Goal: Information Seeking & Learning: Stay updated

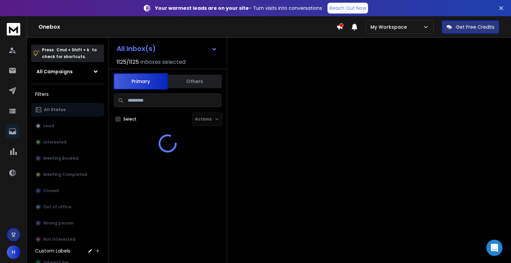
click at [142, 80] on button "Primary" at bounding box center [141, 81] width 54 height 16
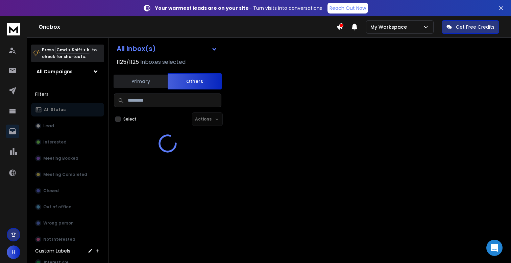
click at [192, 81] on button "Others" at bounding box center [195, 81] width 54 height 16
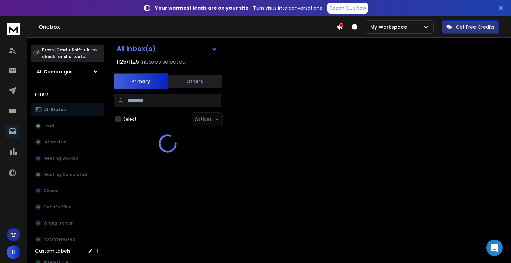
click at [143, 82] on button "Primary" at bounding box center [141, 81] width 54 height 16
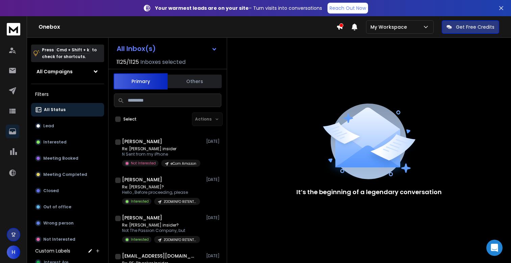
click at [178, 76] on button "Others" at bounding box center [195, 81] width 54 height 15
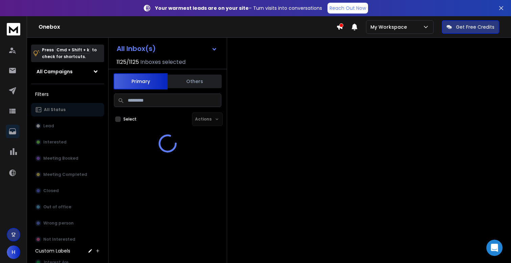
click at [144, 77] on button "Primary" at bounding box center [141, 81] width 54 height 16
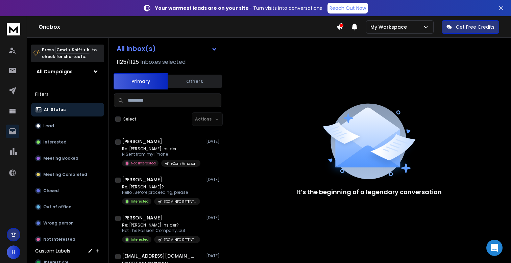
click at [179, 78] on button "Others" at bounding box center [195, 81] width 54 height 15
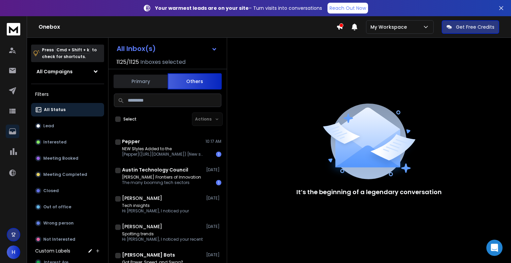
click at [135, 78] on button "Primary" at bounding box center [141, 81] width 54 height 15
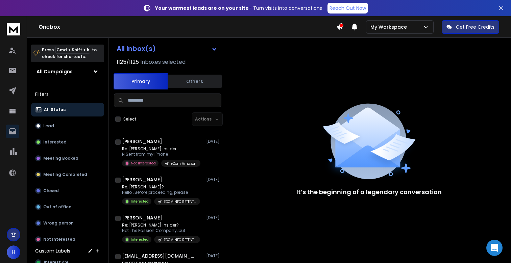
click at [200, 86] on button "Others" at bounding box center [195, 81] width 54 height 15
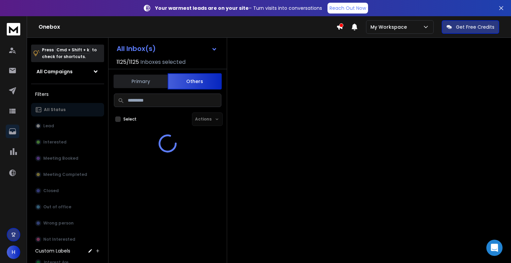
click at [199, 84] on button "Others" at bounding box center [195, 81] width 54 height 16
drag, startPoint x: 199, startPoint y: 84, endPoint x: 188, endPoint y: 83, distance: 11.5
click at [197, 84] on button "Others" at bounding box center [195, 81] width 54 height 16
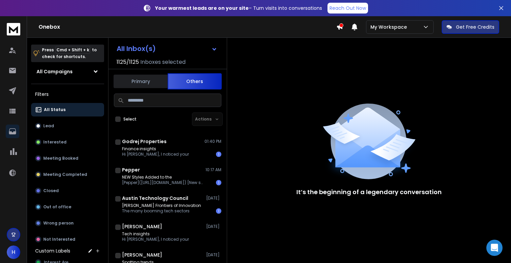
click at [140, 79] on button "Primary" at bounding box center [141, 81] width 54 height 15
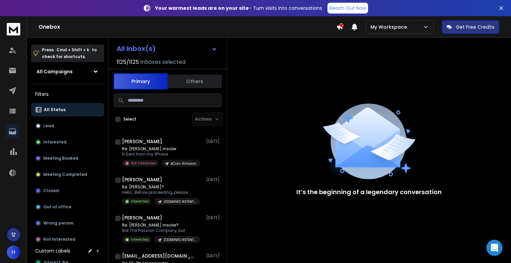
click at [204, 88] on div "Primary Others Select Actions [PERSON_NAME] [DATE] Re: [PERSON_NAME] insider N …" at bounding box center [168, 201] width 118 height 253
click at [204, 88] on button "Others" at bounding box center [195, 81] width 54 height 15
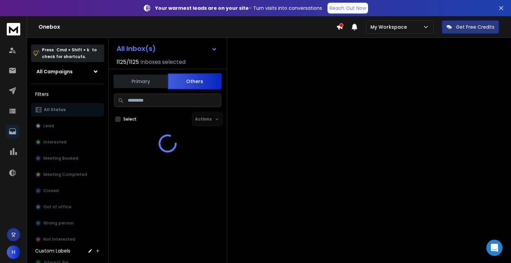
click at [204, 88] on button "Others" at bounding box center [195, 81] width 54 height 16
click at [204, 87] on button "Others" at bounding box center [195, 81] width 54 height 16
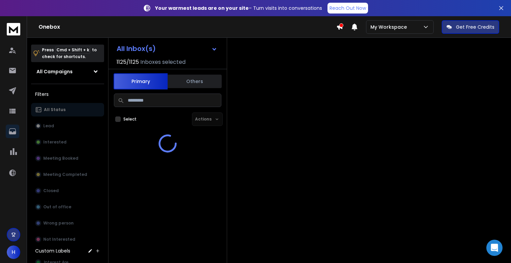
click at [145, 83] on button "Primary" at bounding box center [141, 81] width 54 height 16
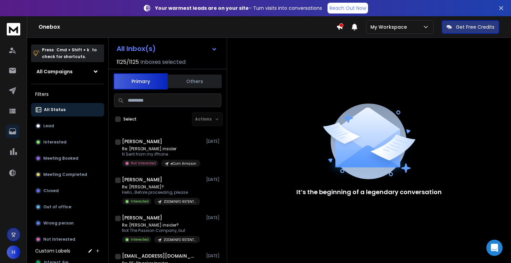
click at [189, 92] on div at bounding box center [167, 99] width 113 height 16
click at [189, 88] on button "Others" at bounding box center [195, 81] width 54 height 15
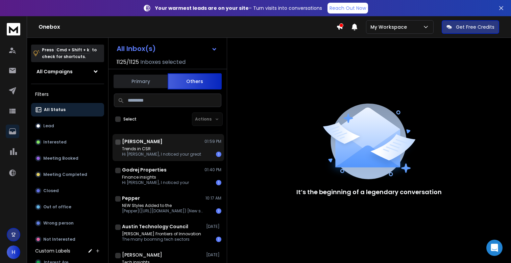
click at [164, 141] on div "[PERSON_NAME] 01:59 PM" at bounding box center [171, 141] width 99 height 7
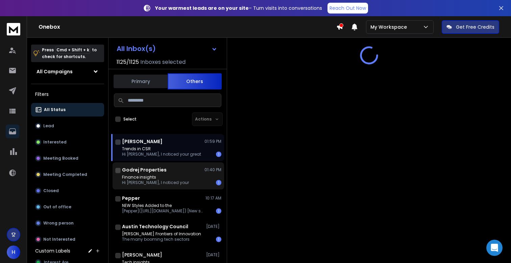
click at [163, 169] on h1 "Godrej Properties" at bounding box center [144, 170] width 45 height 7
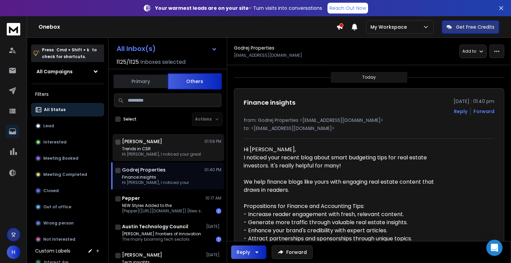
click at [164, 147] on p "Trends in CSR" at bounding box center [161, 148] width 79 height 5
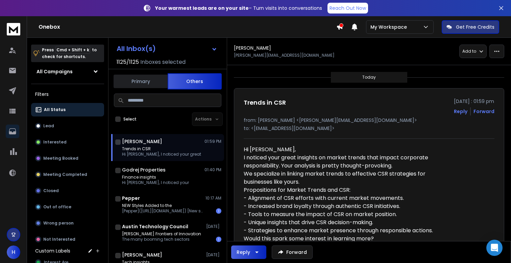
click at [155, 88] on button "Primary" at bounding box center [141, 81] width 54 height 15
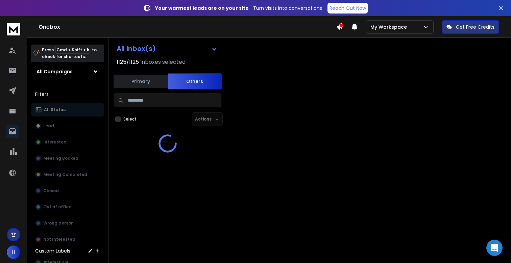
click at [182, 83] on button "Others" at bounding box center [195, 81] width 54 height 16
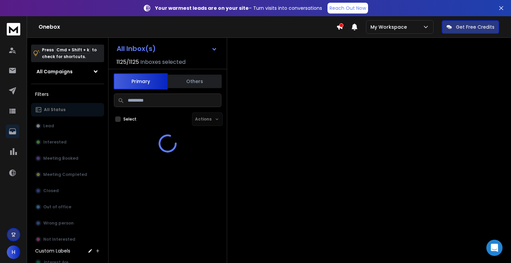
click at [140, 84] on button "Primary" at bounding box center [141, 81] width 54 height 16
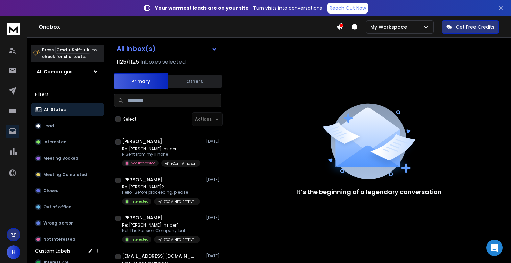
click at [189, 88] on button "Others" at bounding box center [195, 81] width 54 height 15
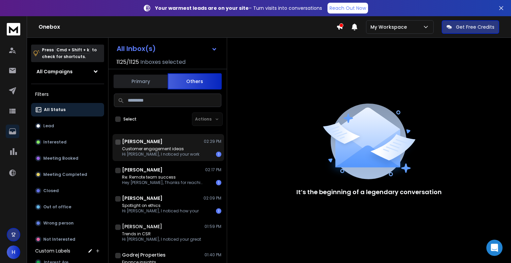
click at [179, 147] on p "Customer engagement ideas" at bounding box center [160, 148] width 77 height 5
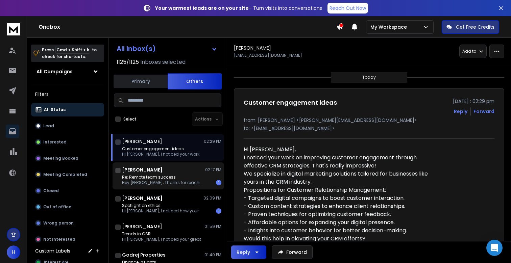
click at [177, 176] on p "Re: Remote team success" at bounding box center [162, 177] width 81 height 5
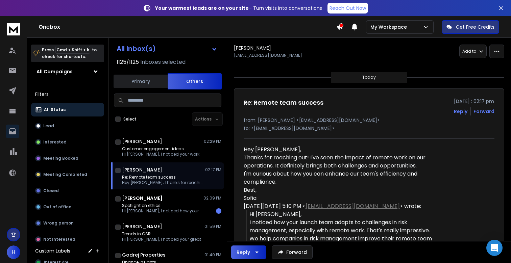
click at [156, 91] on div at bounding box center [167, 99] width 113 height 16
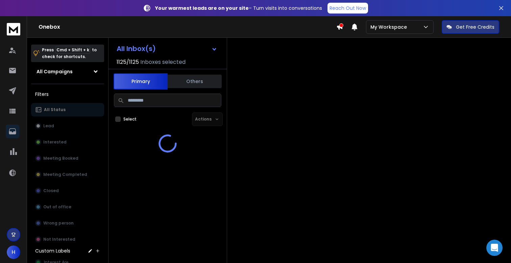
click at [149, 83] on button "Primary" at bounding box center [141, 81] width 54 height 16
